Goal: Communication & Community: Answer question/provide support

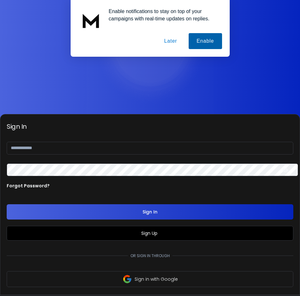
click at [202, 42] on button "Enable" at bounding box center [205, 41] width 33 height 16
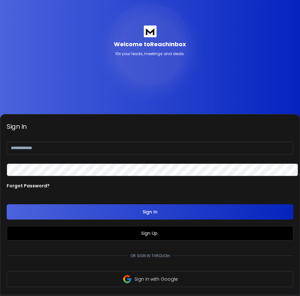
click at [63, 149] on input "email" at bounding box center [150, 148] width 287 height 13
type input "**********"
click at [224, 82] on div "Welcome to ReachInbox 10x your leads, meetings and deals." at bounding box center [150, 57] width 300 height 114
click at [156, 210] on button "Sign In" at bounding box center [150, 211] width 287 height 15
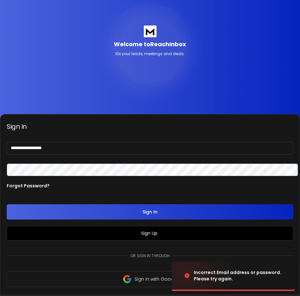
click at [159, 86] on img at bounding box center [150, 57] width 127 height 114
click at [74, 148] on input "**********" at bounding box center [150, 148] width 287 height 13
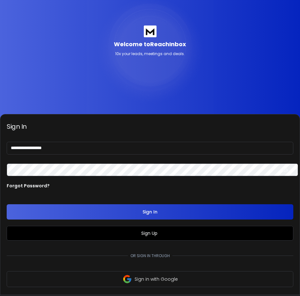
drag, startPoint x: 37, startPoint y: 142, endPoint x: -4, endPoint y: 141, distance: 40.8
click at [0, 141] on html "**********" at bounding box center [150, 148] width 300 height 296
click at [288, 172] on icon at bounding box center [286, 170] width 6 height 4
click at [171, 210] on button "Sign In" at bounding box center [150, 211] width 287 height 15
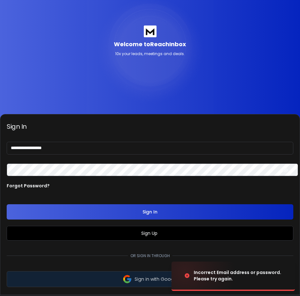
click at [136, 279] on p "Sign in with Google" at bounding box center [156, 279] width 43 height 6
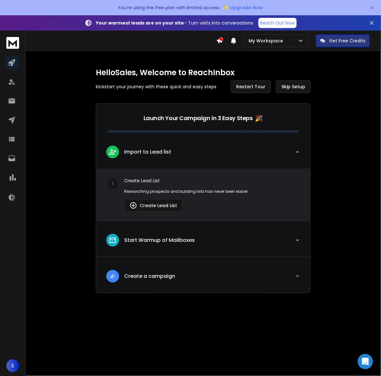
click at [300, 23] on icon at bounding box center [372, 23] width 4 height 4
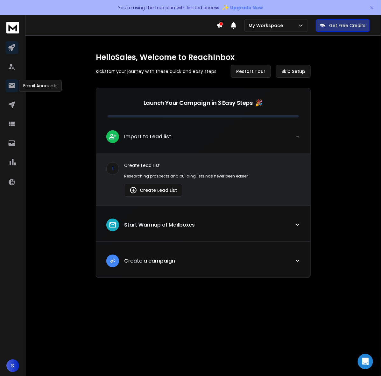
click at [10, 85] on icon at bounding box center [12, 85] width 6 height 5
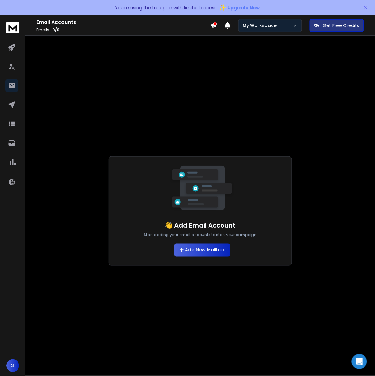
click at [281, 25] on div "My Workspace" at bounding box center [270, 25] width 55 height 6
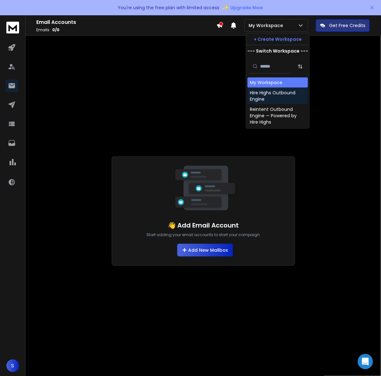
click at [273, 92] on div "Hire Highs Outbound Engine" at bounding box center [277, 96] width 55 height 13
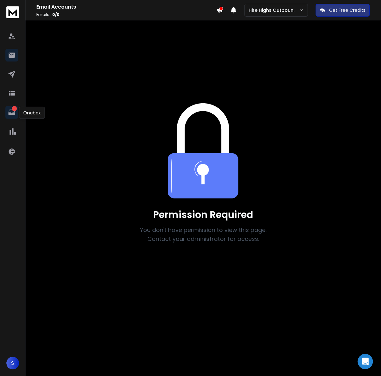
click at [13, 108] on p "1" at bounding box center [14, 108] width 5 height 5
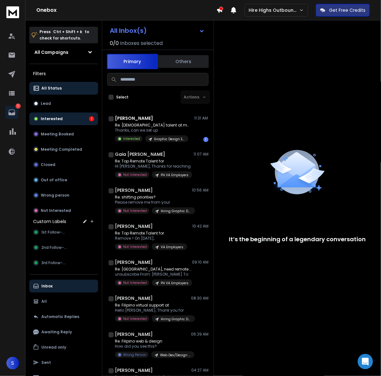
click at [48, 120] on p "Interested" at bounding box center [52, 118] width 22 height 5
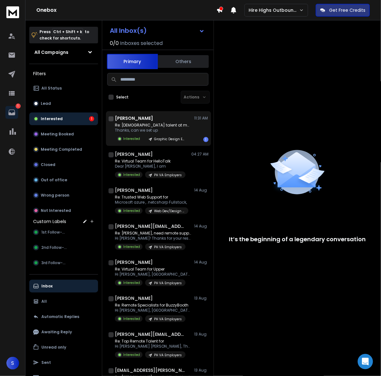
click at [169, 124] on p "Re: [DEMOGRAPHIC_DATA] talent at mobilads?" at bounding box center [153, 125] width 76 height 5
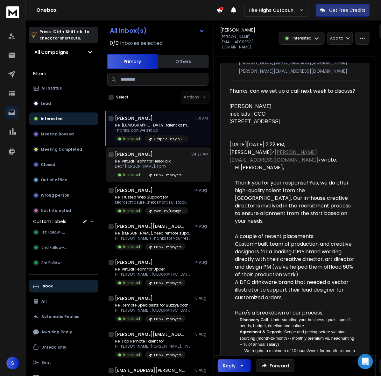
scroll to position [119, 0]
click at [153, 160] on p "Re: Virtual Team for HelloTalk" at bounding box center [150, 161] width 71 height 5
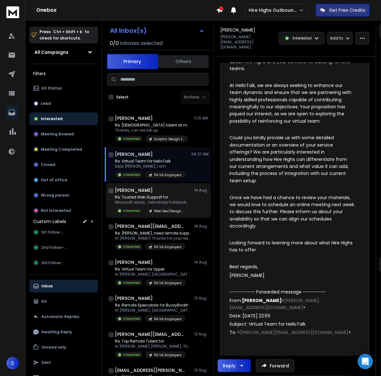
click at [174, 198] on p "Re: Trusted Web Support for" at bounding box center [152, 197] width 74 height 5
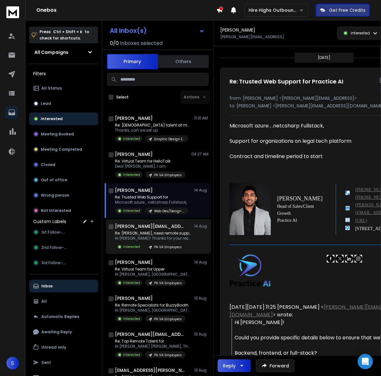
click at [169, 234] on p "Re: [PERSON_NAME], need remote support?" at bounding box center [153, 233] width 76 height 5
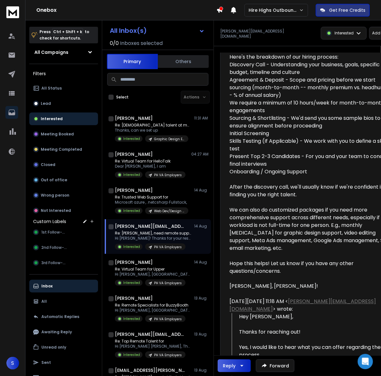
scroll to position [159, 0]
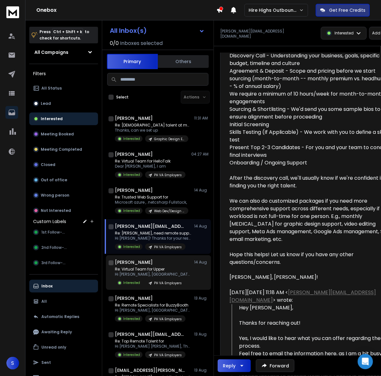
click at [158, 268] on p "Re: Virtual Team for Upper" at bounding box center [153, 269] width 76 height 5
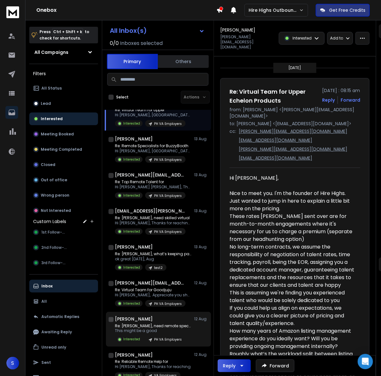
click at [149, 324] on p "Re: [PERSON_NAME], need remote specialists?" at bounding box center [153, 325] width 76 height 5
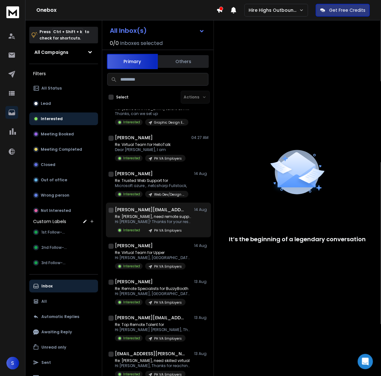
scroll to position [0, 0]
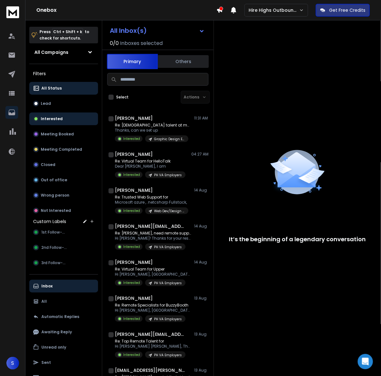
click at [48, 87] on p "All Status" at bounding box center [51, 88] width 20 height 5
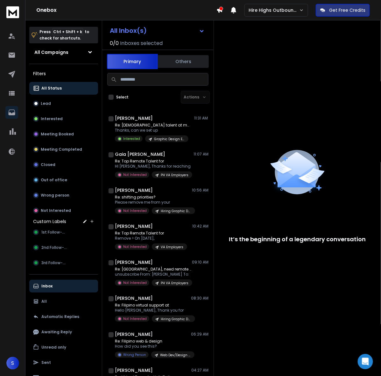
click at [44, 121] on div "Interested" at bounding box center [48, 119] width 30 height 6
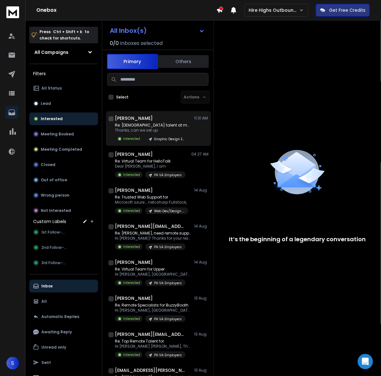
click at [163, 123] on p "Re: [DEMOGRAPHIC_DATA] talent at mobilads?" at bounding box center [153, 125] width 76 height 5
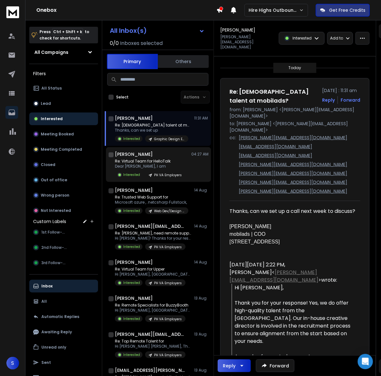
click at [158, 159] on p "Re: Virtual Team for HelloTalk" at bounding box center [150, 161] width 71 height 5
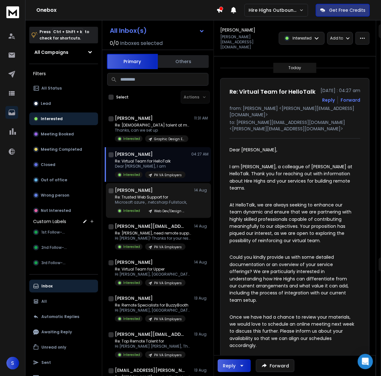
click at [162, 198] on p "Re: Trusted Web Support for" at bounding box center [152, 197] width 74 height 5
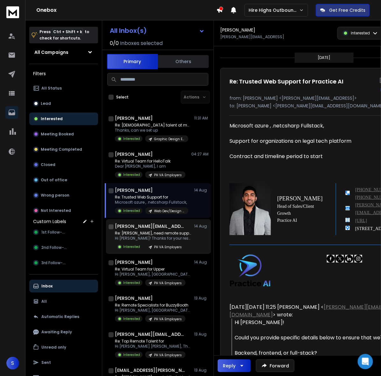
click at [159, 236] on p "Hi [PERSON_NAME]! Thanks for your response!" at bounding box center [153, 238] width 76 height 5
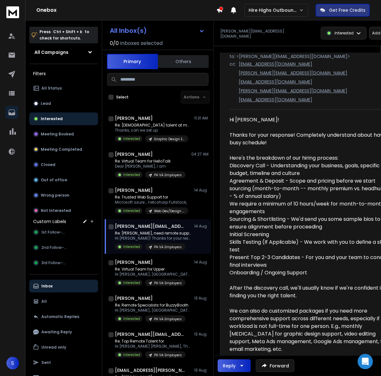
scroll to position [159, 0]
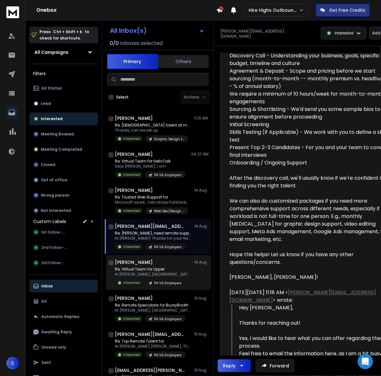
click at [158, 269] on p "Re: Virtual Team for Upper" at bounding box center [153, 269] width 76 height 5
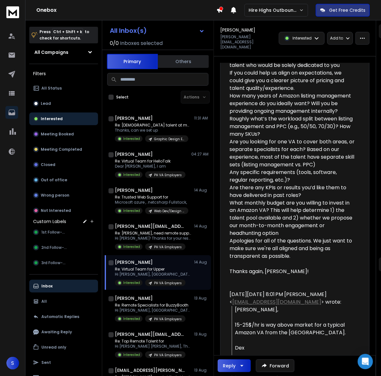
scroll to position [239, 0]
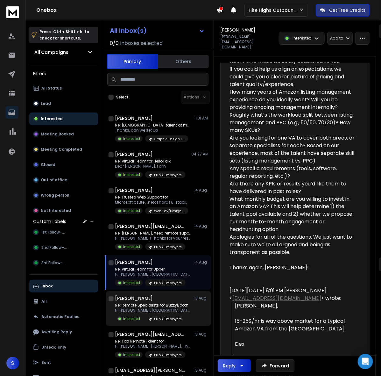
click at [162, 301] on div "[PERSON_NAME] [DATE] Re: Remote Specialists for BuzzyBooth Hi [PERSON_NAME], [G…" at bounding box center [162, 308] width 94 height 27
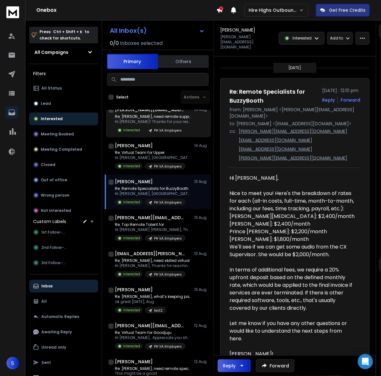
scroll to position [119, 0]
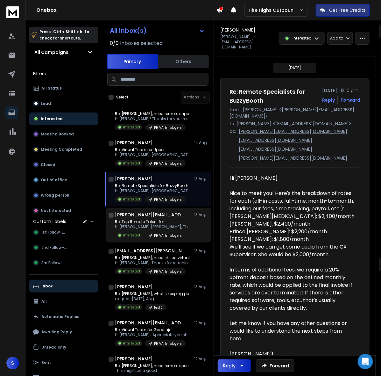
click at [162, 223] on p "Re: Top Remote Talent for" at bounding box center [153, 221] width 76 height 5
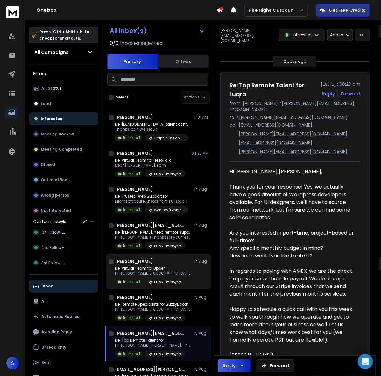
scroll to position [0, 0]
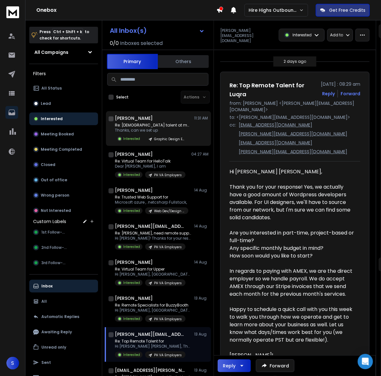
click at [141, 117] on h1 "[PERSON_NAME]" at bounding box center [134, 118] width 38 height 6
